Goal: Task Accomplishment & Management: Manage account settings

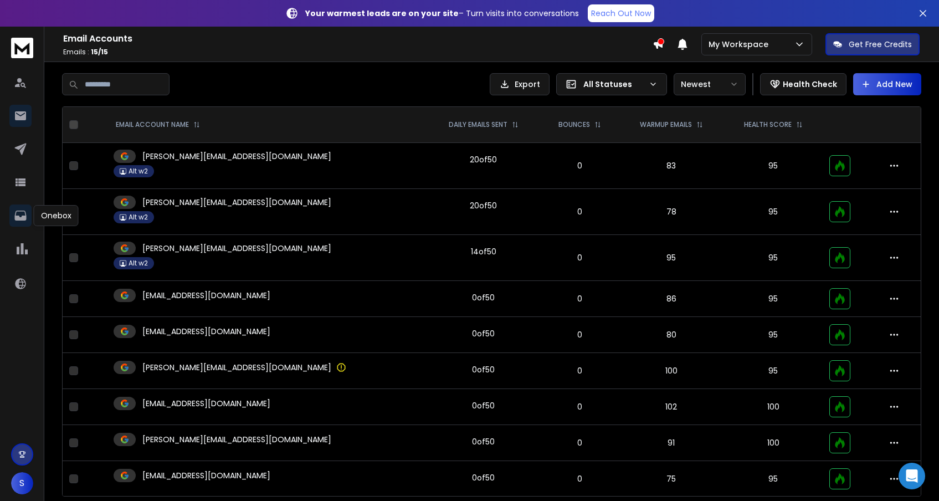
click at [21, 208] on link at bounding box center [20, 215] width 22 height 22
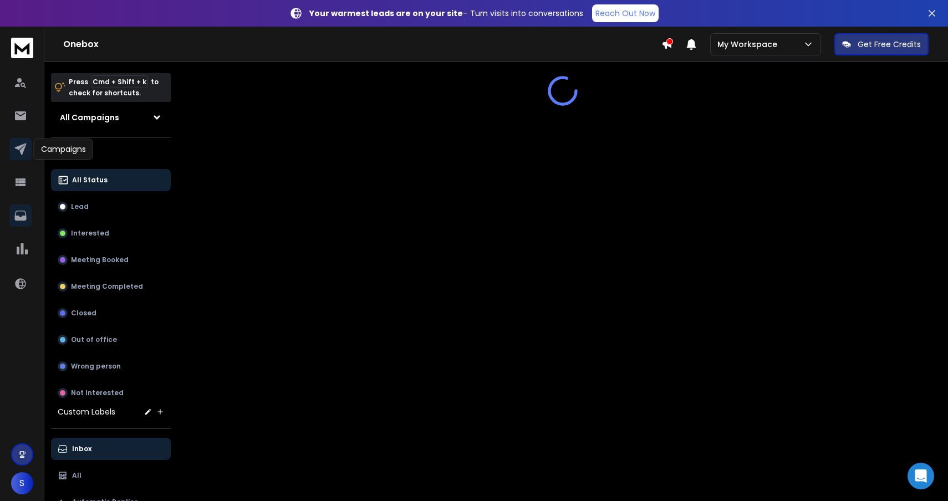
click at [17, 151] on icon at bounding box center [20, 148] width 13 height 13
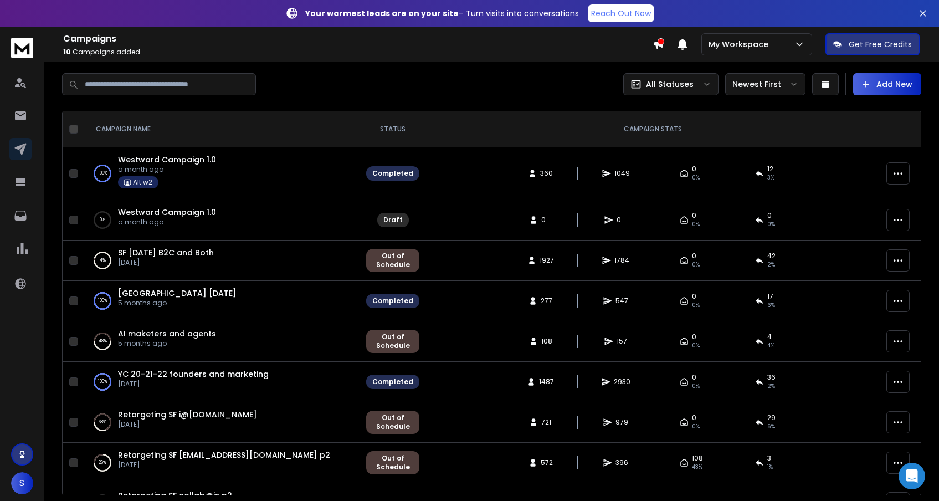
click at [241, 173] on div "100 % Westward Campaign 1.0 a month ago Alt w2" at bounding box center [221, 173] width 255 height 39
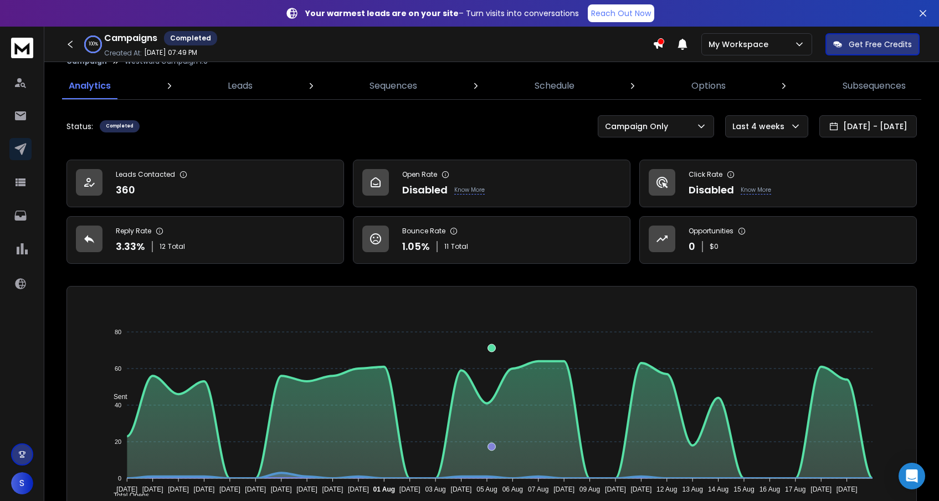
scroll to position [22, 0]
click at [22, 479] on span "S" at bounding box center [22, 483] width 22 height 22
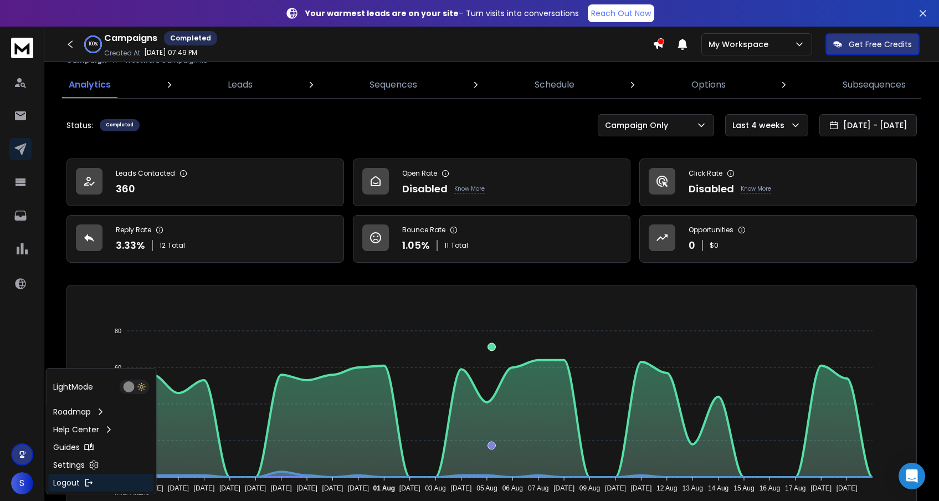
click at [103, 476] on div "Logout" at bounding box center [101, 483] width 105 height 18
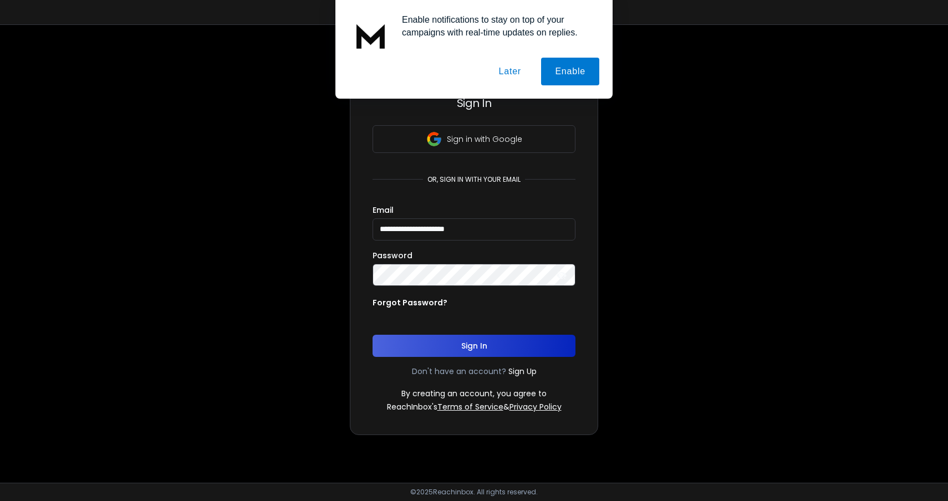
click at [558, 275] on icon at bounding box center [561, 275] width 10 height 7
click at [442, 233] on input "**********" at bounding box center [473, 229] width 203 height 22
click at [507, 70] on button "Later" at bounding box center [509, 72] width 50 height 28
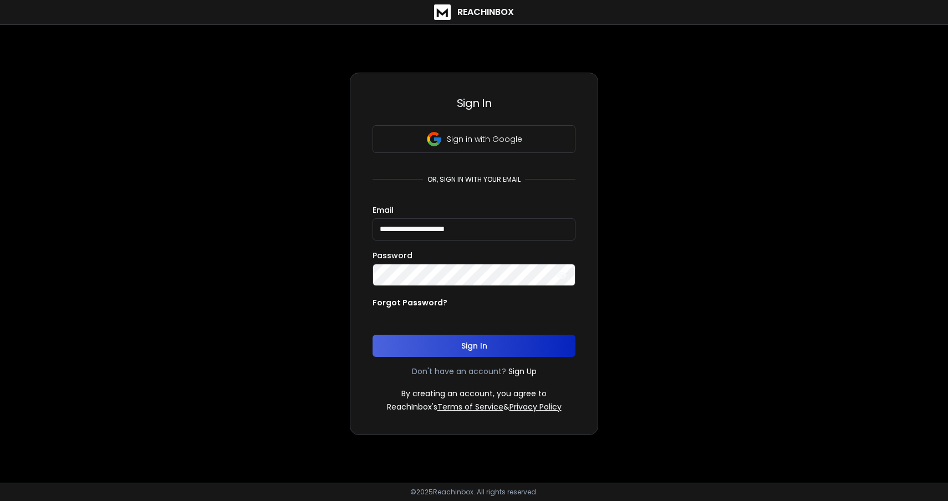
click at [458, 343] on button "Sign In" at bounding box center [473, 346] width 203 height 22
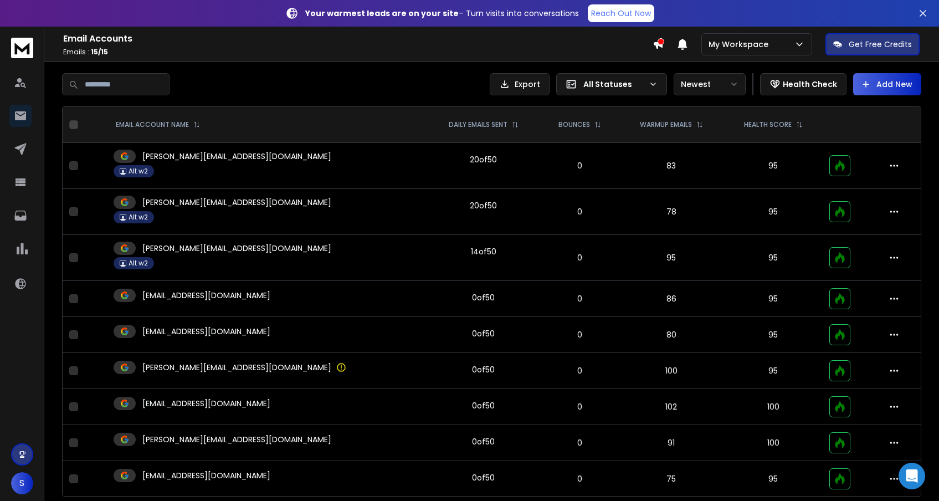
click at [330, 88] on div at bounding box center [272, 84] width 421 height 22
click at [314, 106] on div "EMAIL ACCOUNT NAME DAILY EMAILS SENT BOUNCES WARMUP EMAILS HEALTH SCORE [PERSON…" at bounding box center [491, 301] width 859 height 390
click at [925, 10] on icon at bounding box center [923, 13] width 10 height 10
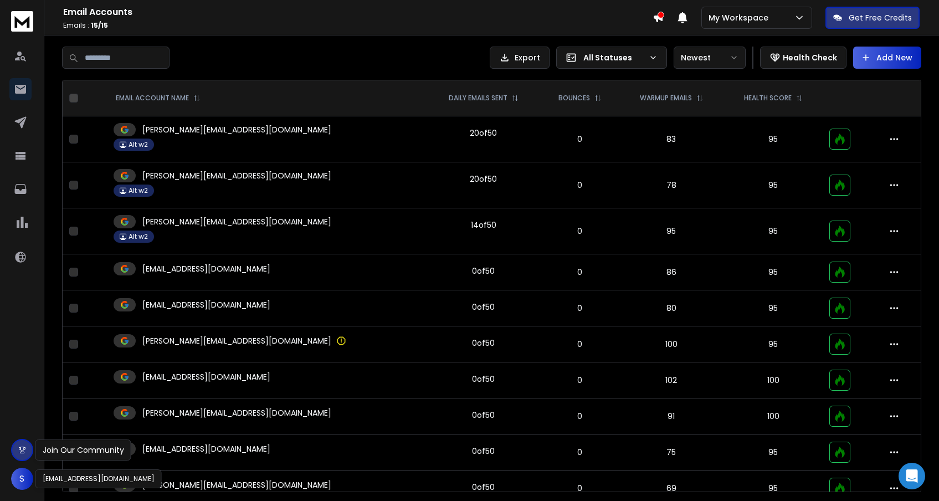
click at [22, 473] on span "S" at bounding box center [22, 479] width 22 height 22
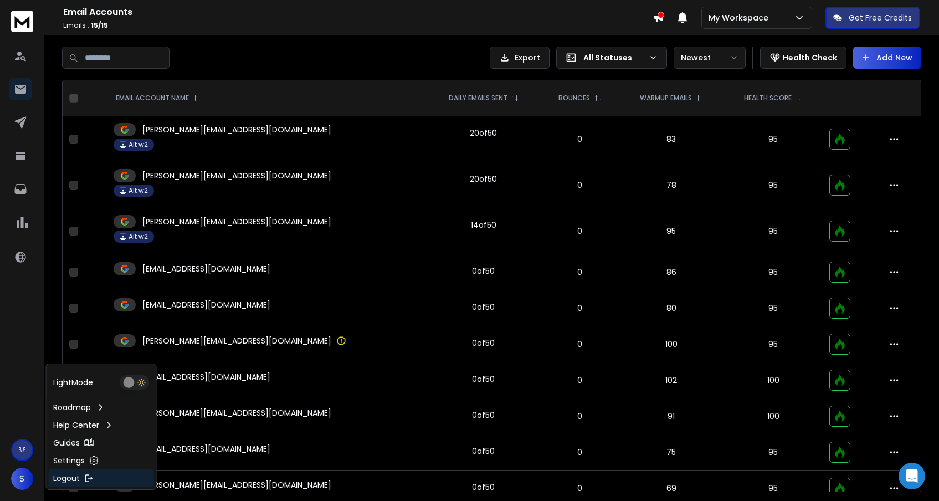
click at [95, 475] on div "Logout" at bounding box center [101, 478] width 105 height 18
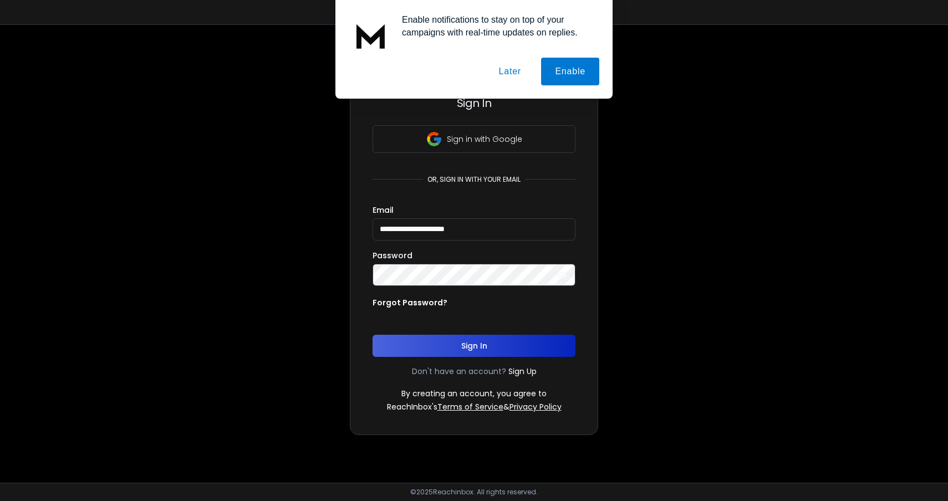
click at [514, 72] on button "Later" at bounding box center [509, 72] width 50 height 28
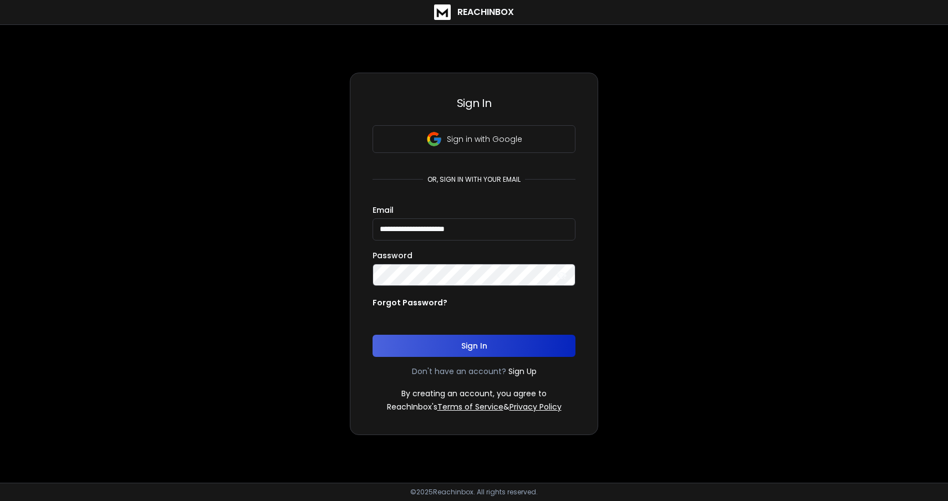
click at [256, 260] on div "**********" at bounding box center [474, 253] width 948 height 413
click at [586, 96] on div "**********" at bounding box center [474, 254] width 248 height 362
